Goal: Task Accomplishment & Management: Use online tool/utility

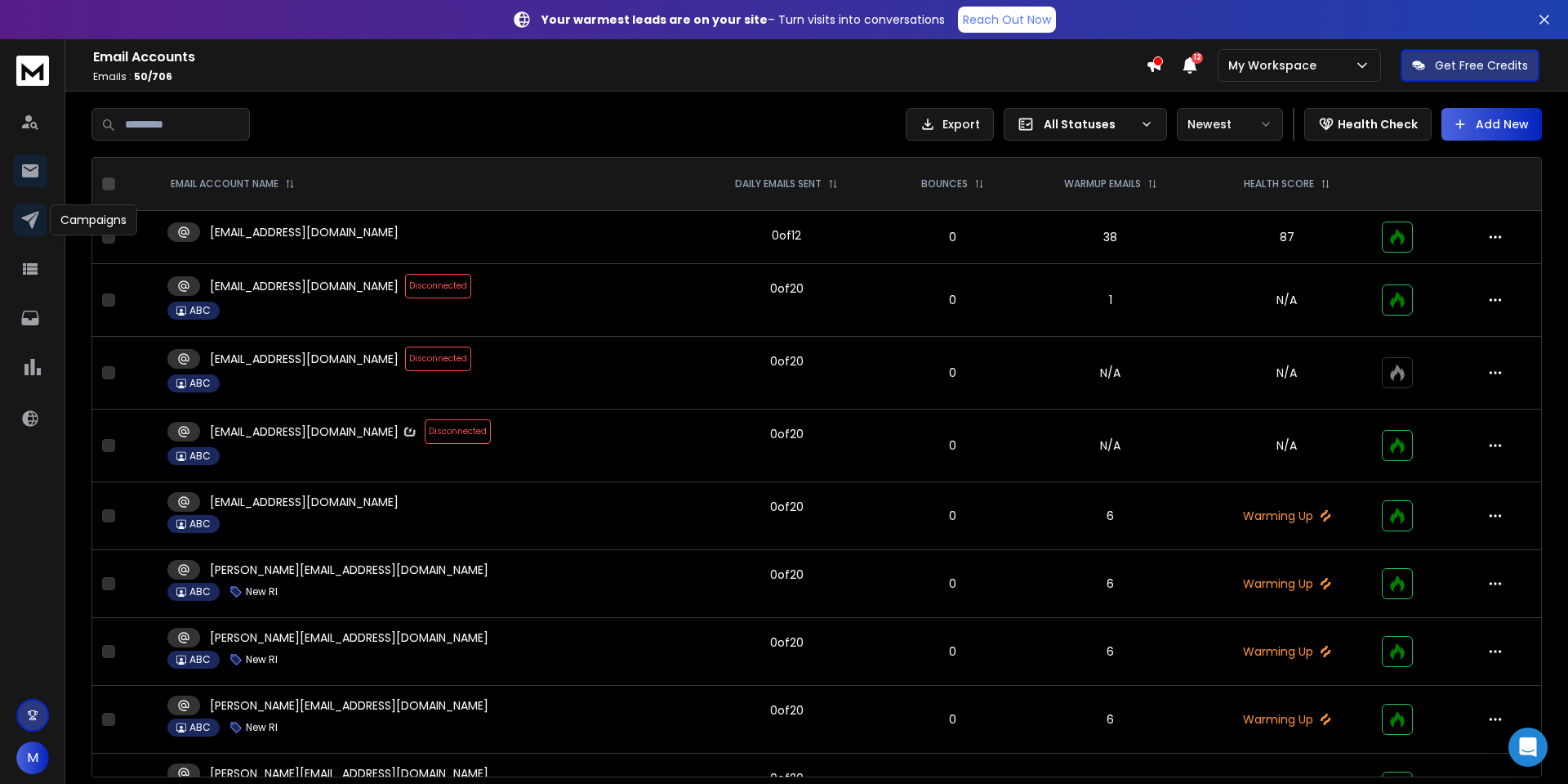
click at [25, 213] on icon at bounding box center [31, 220] width 20 height 20
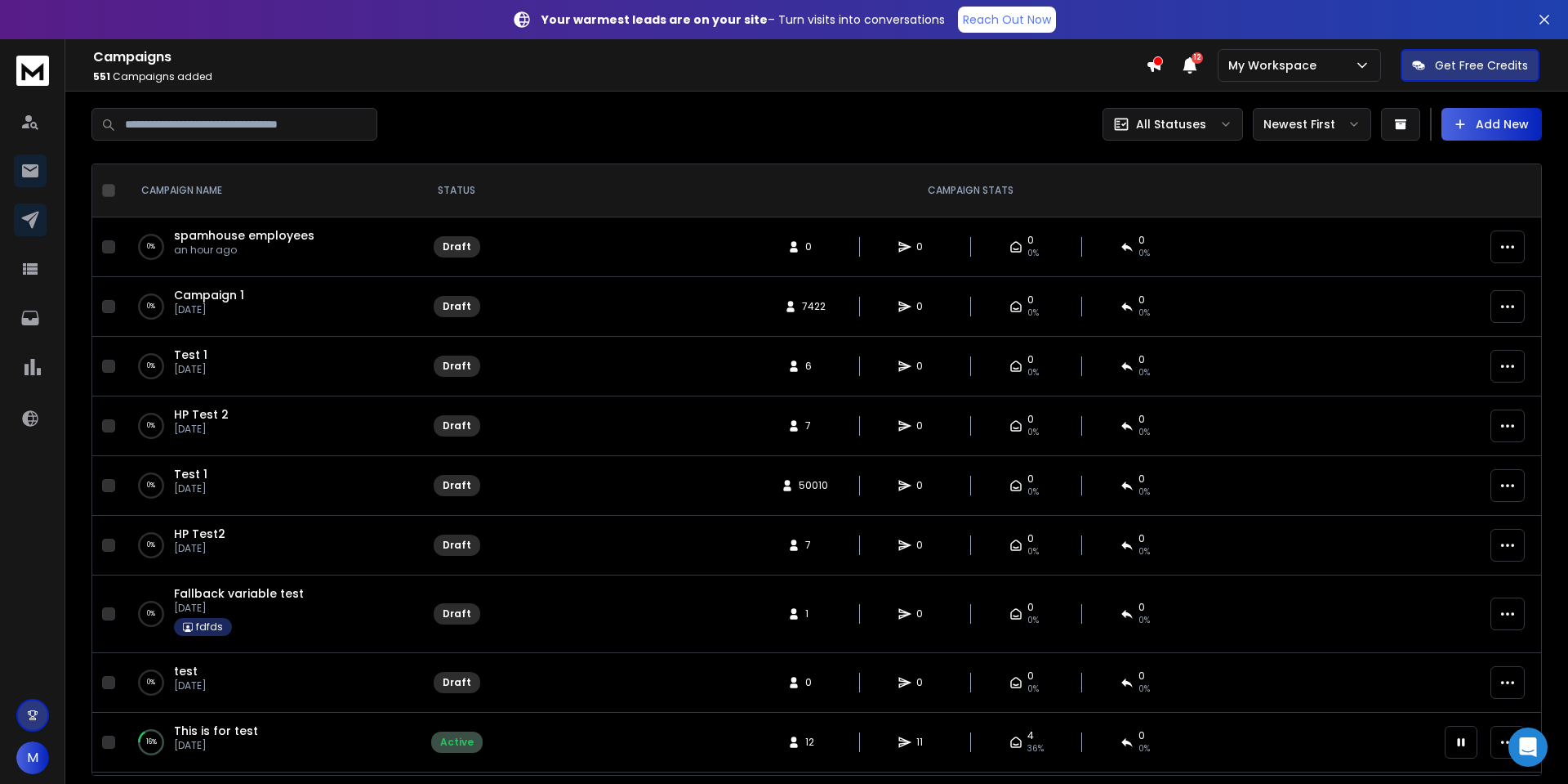
click at [36, 170] on icon at bounding box center [30, 170] width 16 height 13
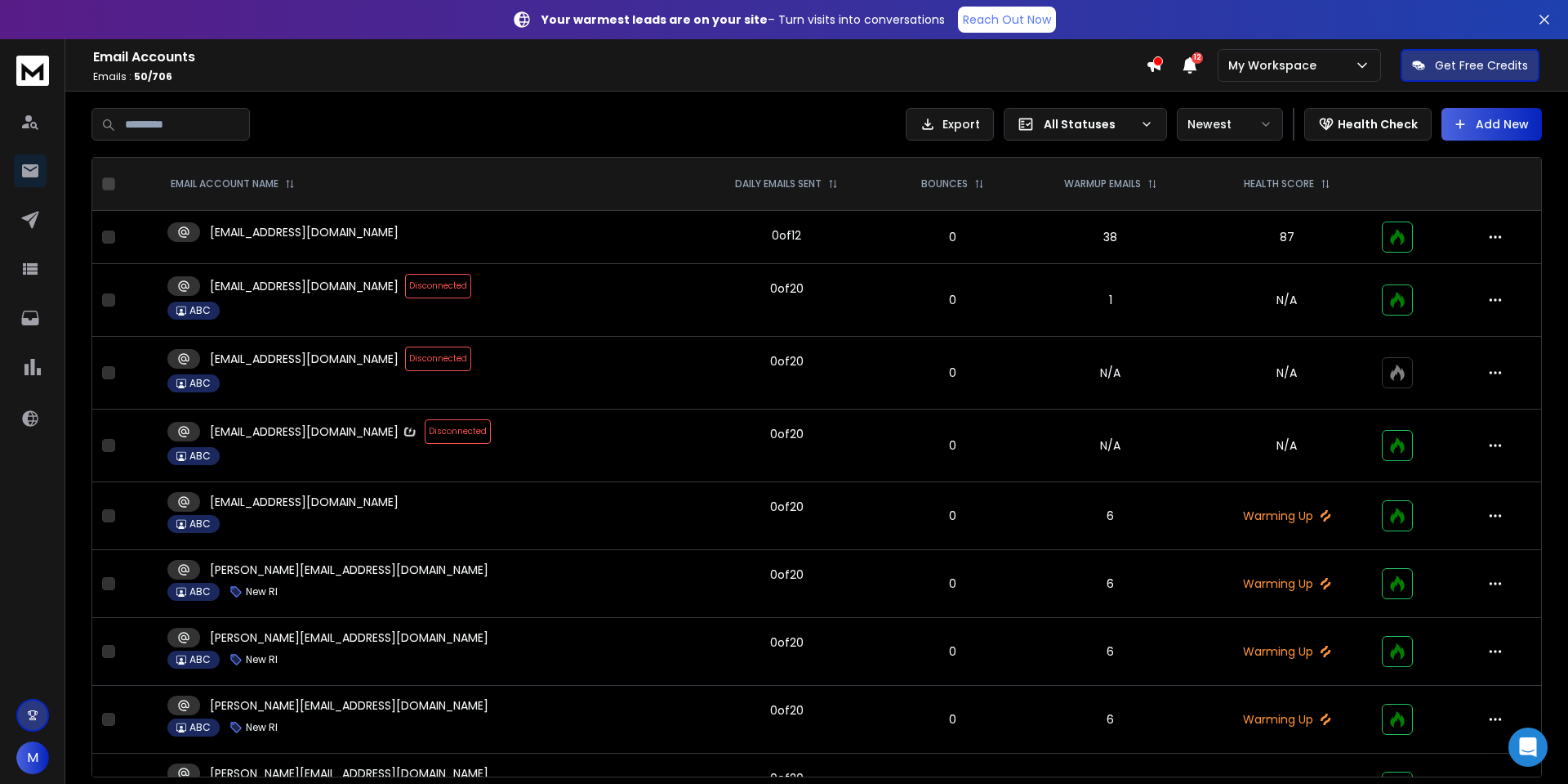
click at [1481, 124] on button "Add New" at bounding box center [1491, 124] width 101 height 33
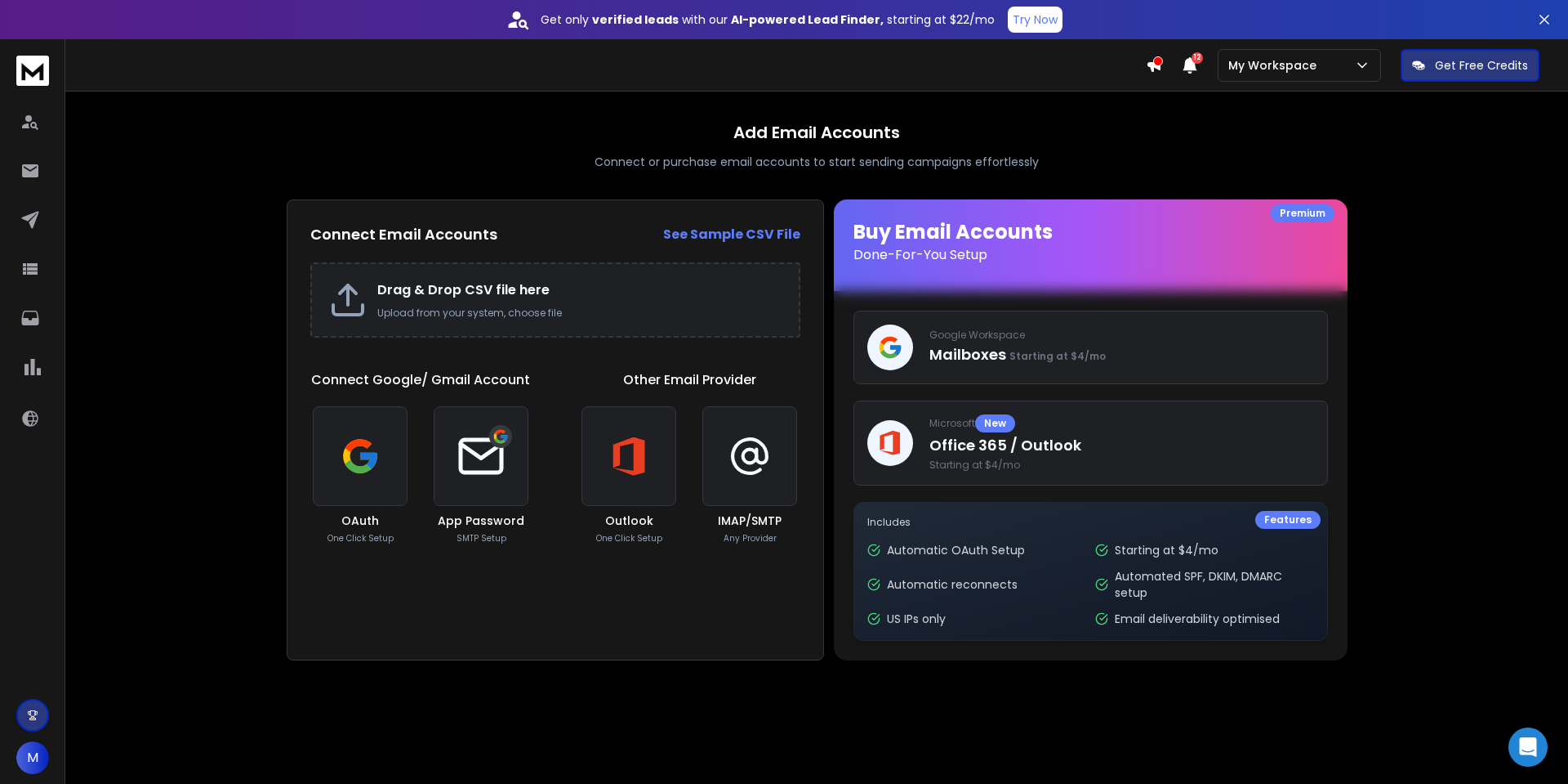
click at [687, 280] on h2 "Drag & Drop CSV file here" at bounding box center [579, 290] width 405 height 20
type input "**********"
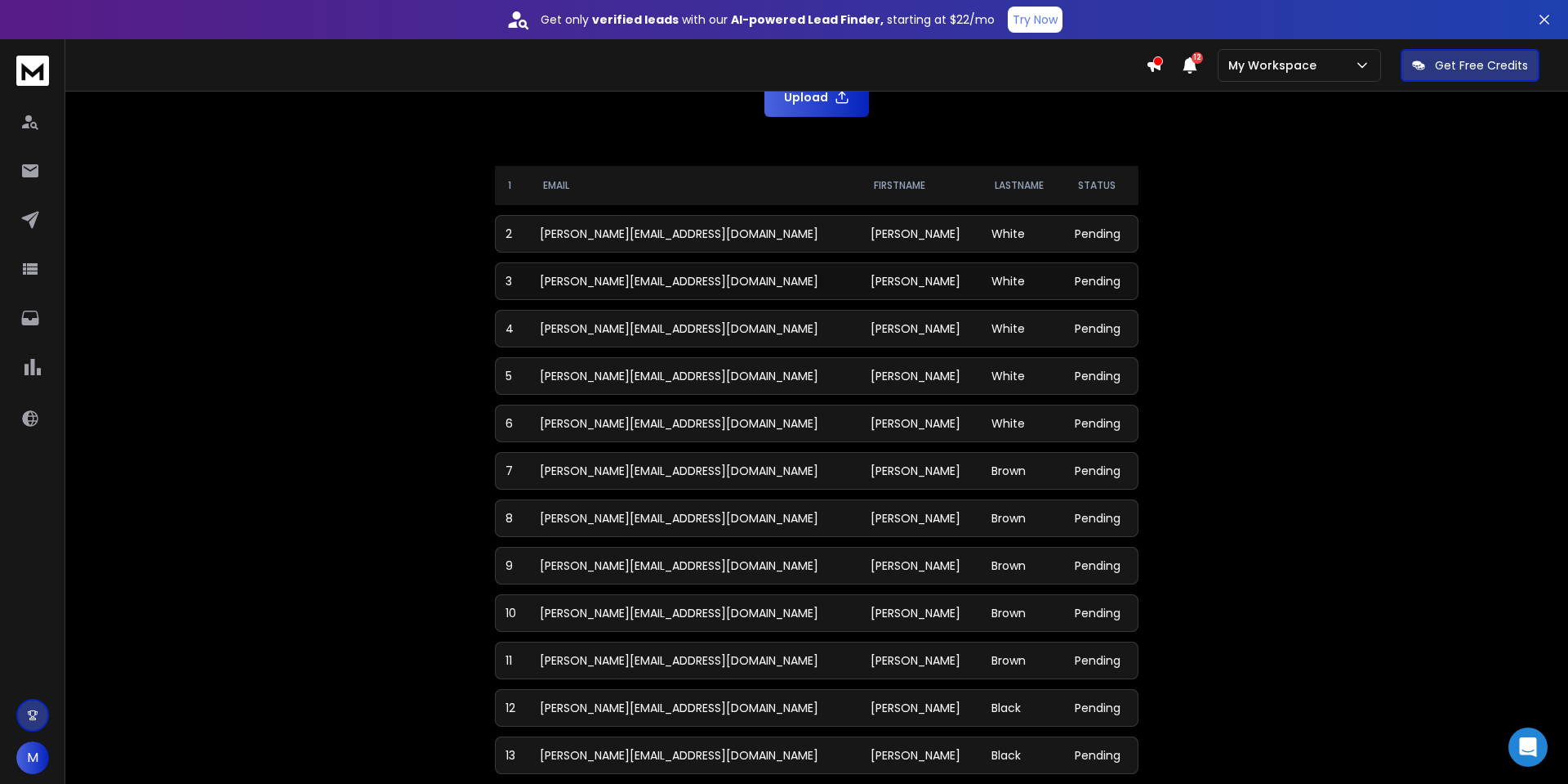
scroll to position [1182, 0]
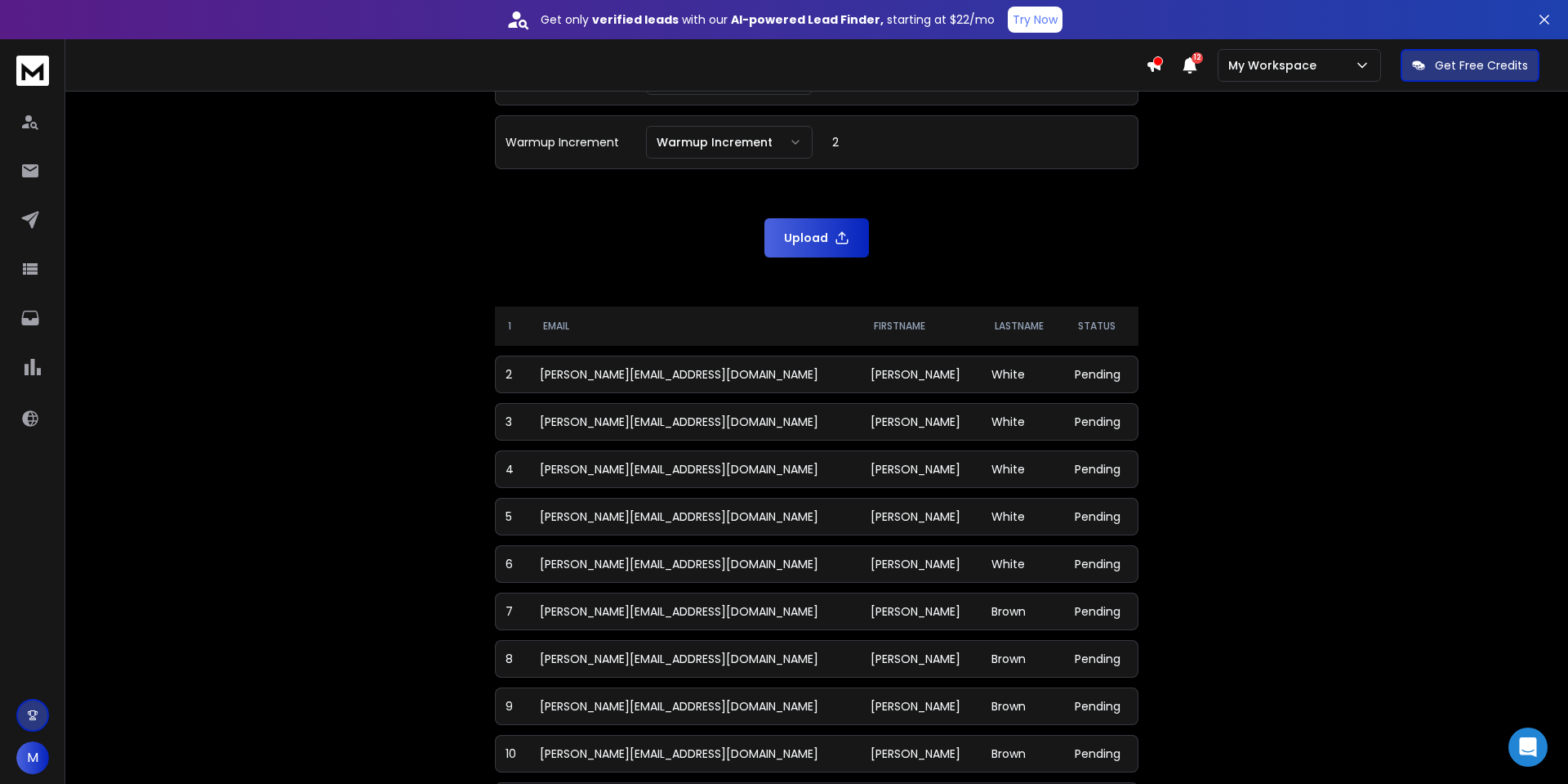
click at [769, 256] on button "Upload" at bounding box center [816, 237] width 105 height 39
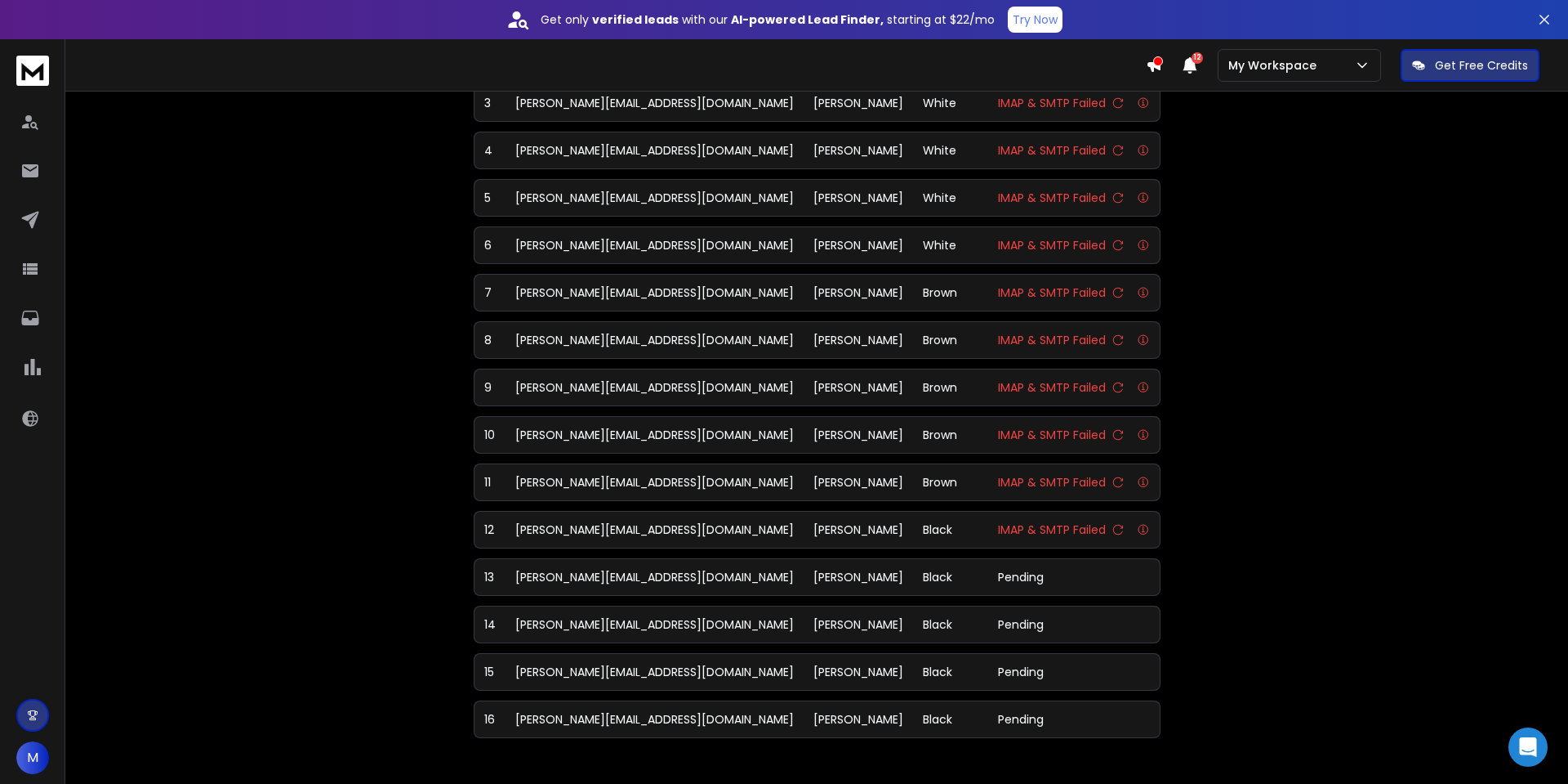
scroll to position [0, 0]
